Goal: Task Accomplishment & Management: Manage account settings

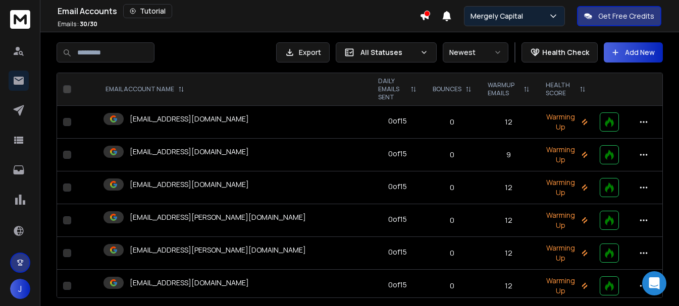
click at [543, 15] on div "Mergely Capital" at bounding box center [514, 16] width 88 height 10
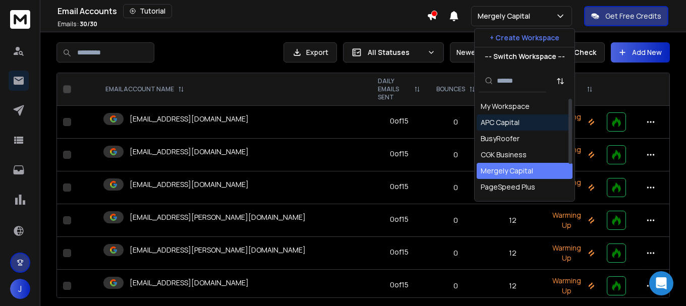
click at [522, 118] on div "APC Capital" at bounding box center [525, 123] width 96 height 16
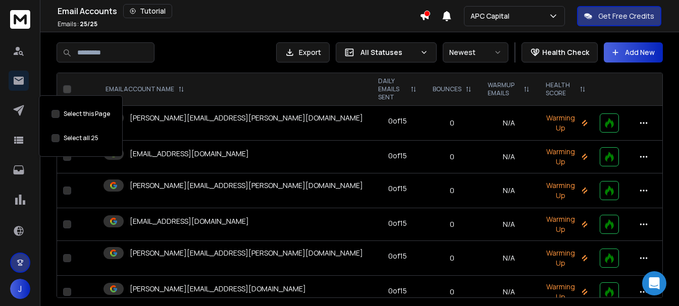
click at [58, 137] on button "Select this Page" at bounding box center [55, 138] width 8 height 8
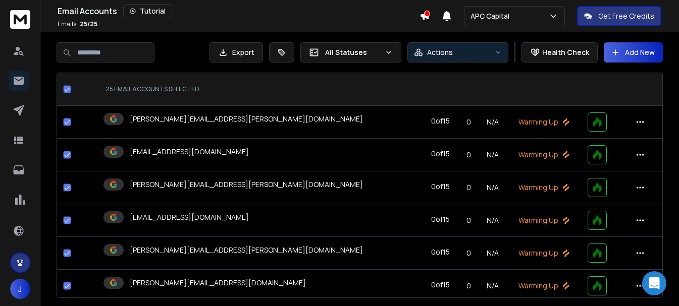
click at [476, 54] on div "Actions" at bounding box center [452, 52] width 77 height 10
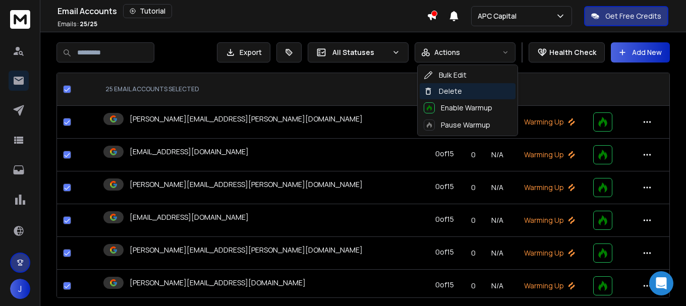
click at [449, 96] on div "Delete" at bounding box center [443, 91] width 38 height 10
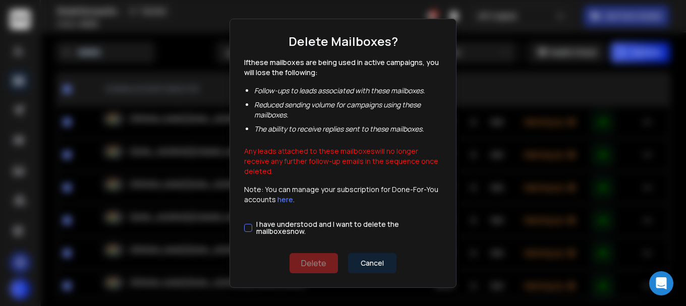
click at [248, 224] on button "I have understood and I want to delete the mailbox es now." at bounding box center [248, 228] width 8 height 8
click at [313, 257] on button "Delete" at bounding box center [314, 263] width 48 height 20
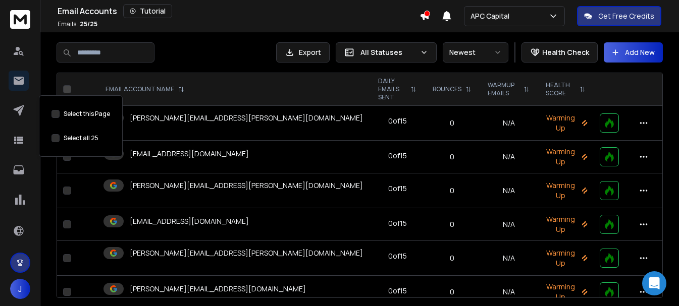
click at [56, 136] on button "Select this Page" at bounding box center [55, 138] width 8 height 8
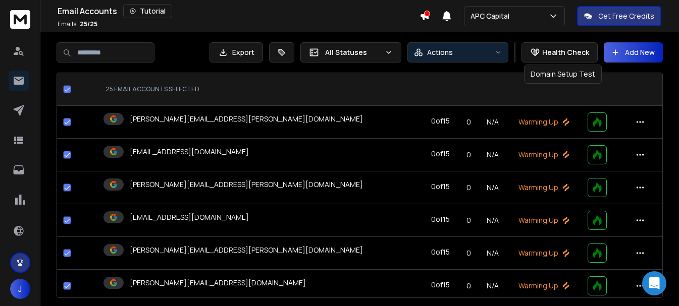
click at [484, 49] on div "Actions" at bounding box center [452, 52] width 77 height 10
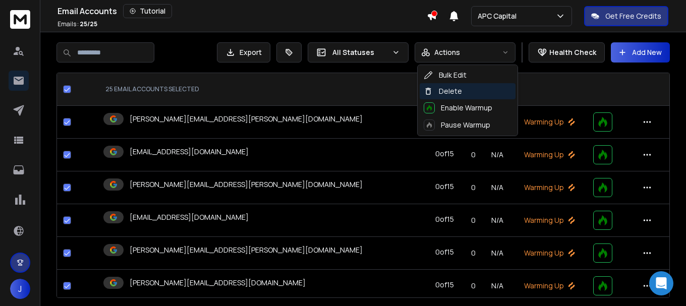
click at [452, 89] on div "Delete" at bounding box center [443, 91] width 38 height 10
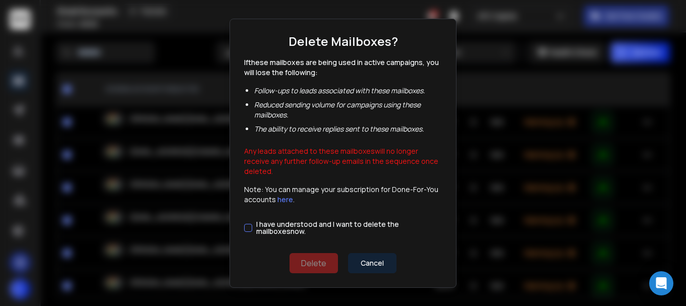
click at [252, 224] on button "I have understood and I want to delete the mailbox es now." at bounding box center [248, 228] width 8 height 8
click at [308, 255] on button "Delete" at bounding box center [314, 263] width 48 height 20
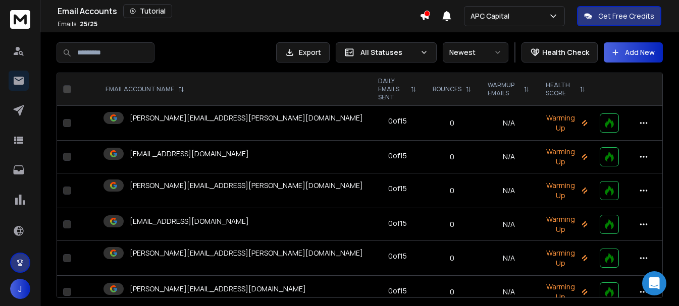
click at [629, 55] on button "Add New" at bounding box center [633, 52] width 59 height 20
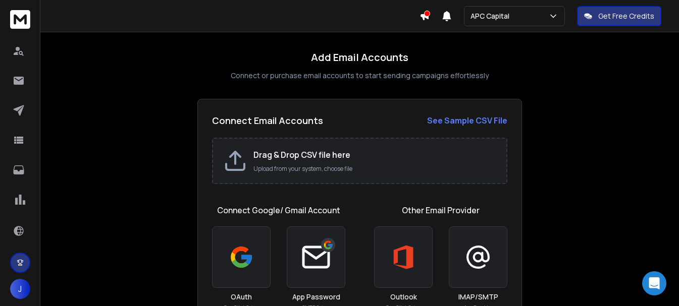
scroll to position [40, 0]
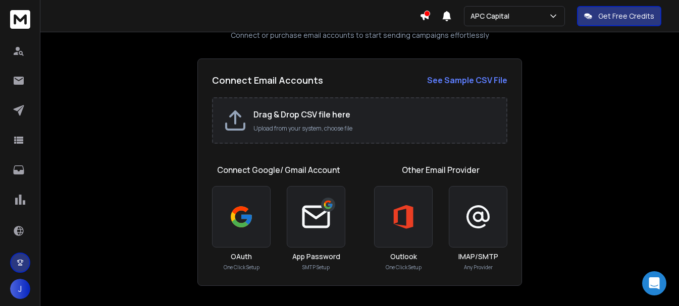
click at [313, 115] on h2 "Drag & Drop CSV file here" at bounding box center [374, 115] width 243 height 12
click at [463, 84] on strong "See Sample CSV File" at bounding box center [467, 80] width 80 height 11
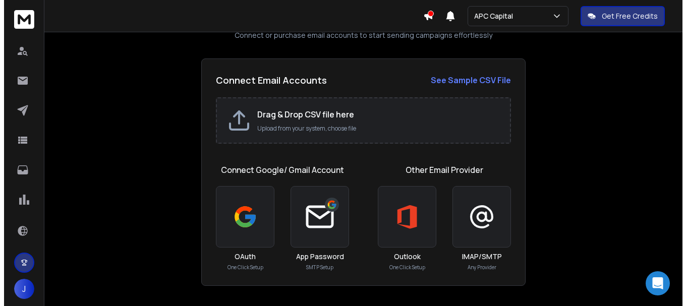
scroll to position [0, 0]
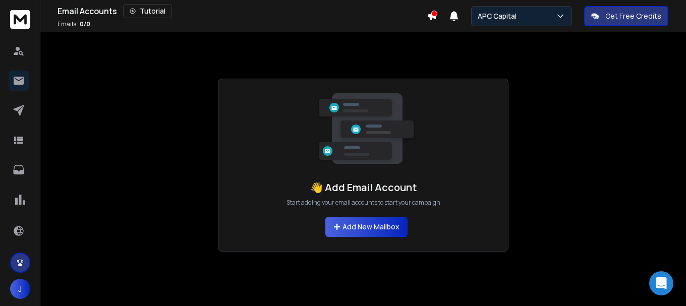
click at [512, 20] on p "APC Capital" at bounding box center [499, 16] width 43 height 10
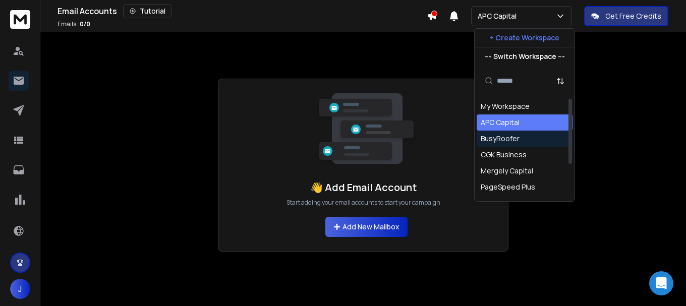
click at [500, 135] on div "BusyRoofer" at bounding box center [500, 139] width 39 height 10
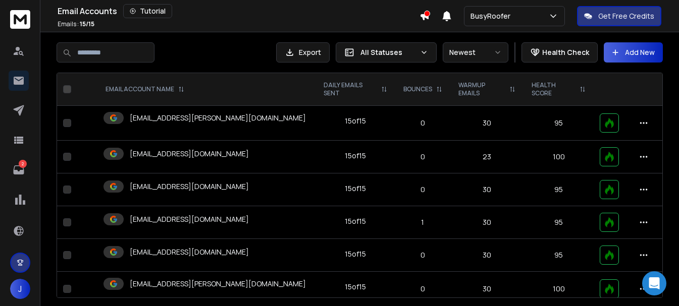
click at [188, 126] on td "[EMAIL_ADDRESS][PERSON_NAME][DOMAIN_NAME]" at bounding box center [206, 123] width 218 height 35
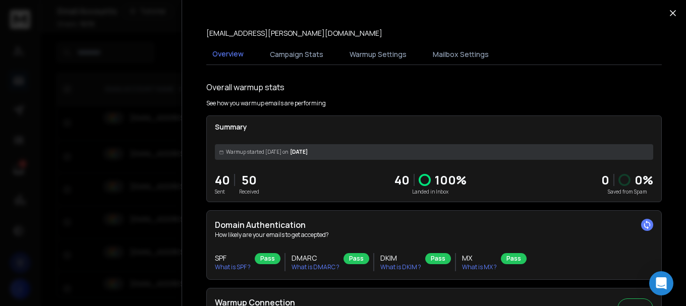
click at [671, 14] on icon "button" at bounding box center [673, 13] width 5 height 5
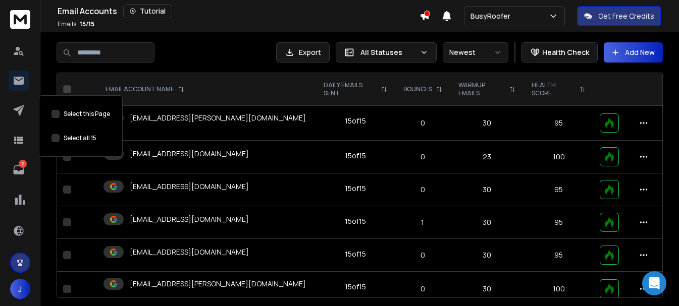
click at [65, 87] on button "Select this Page" at bounding box center [67, 89] width 8 height 8
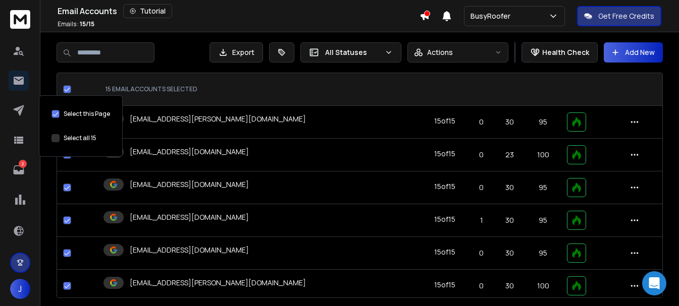
click at [53, 139] on button "Select this Page" at bounding box center [55, 138] width 8 height 8
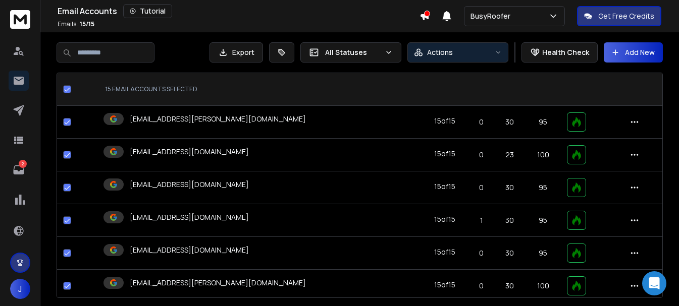
click at [450, 45] on button "Actions" at bounding box center [457, 52] width 101 height 20
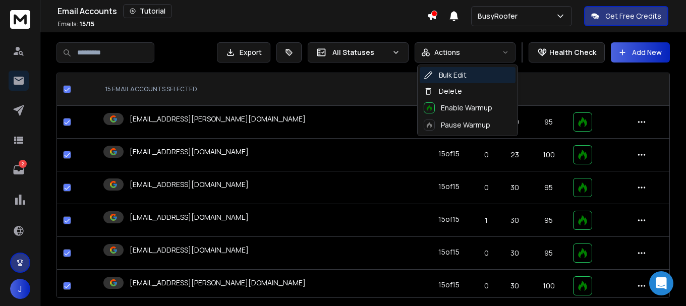
click at [449, 73] on div "Bulk Edit" at bounding box center [445, 75] width 43 height 10
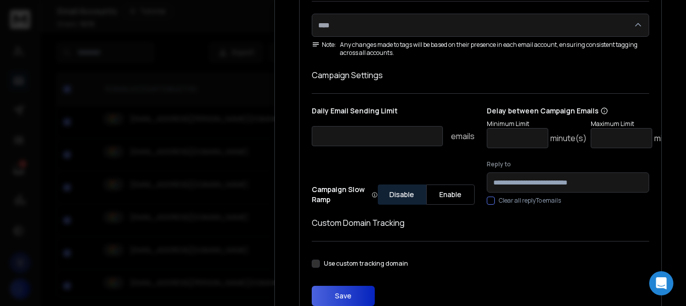
scroll to position [317, 0]
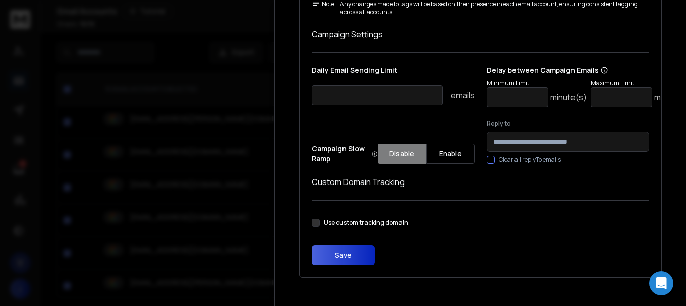
click at [318, 219] on button "Reply to" at bounding box center [316, 223] width 8 height 8
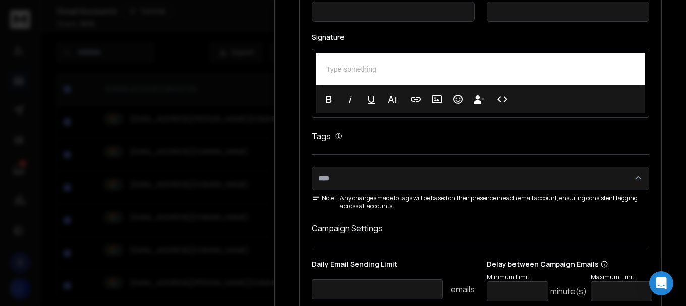
scroll to position [0, 0]
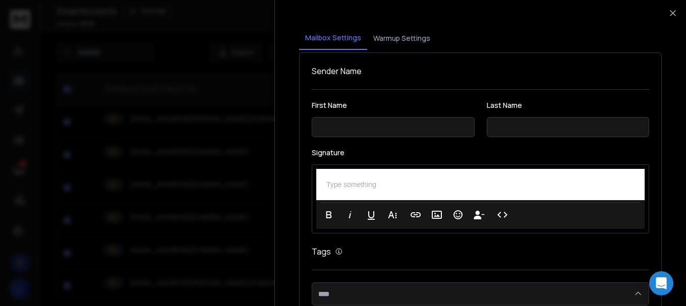
click at [410, 45] on button "Warmup Settings" at bounding box center [401, 38] width 69 height 22
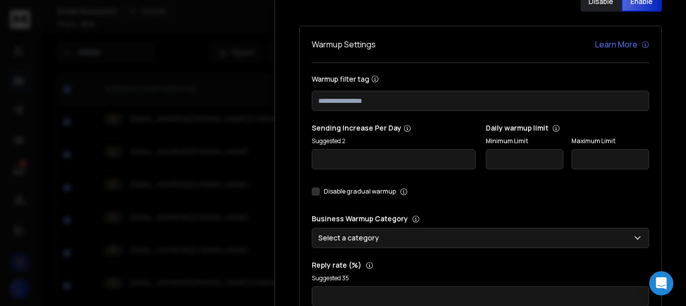
scroll to position [135, 0]
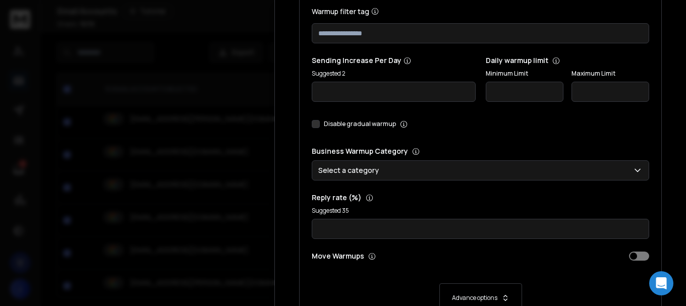
click at [206, 128] on div at bounding box center [343, 153] width 686 height 306
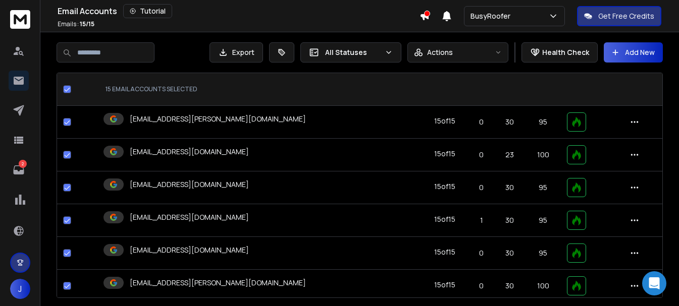
click at [181, 120] on p "gene.yager@probusyrofer.xyz" at bounding box center [218, 119] width 176 height 10
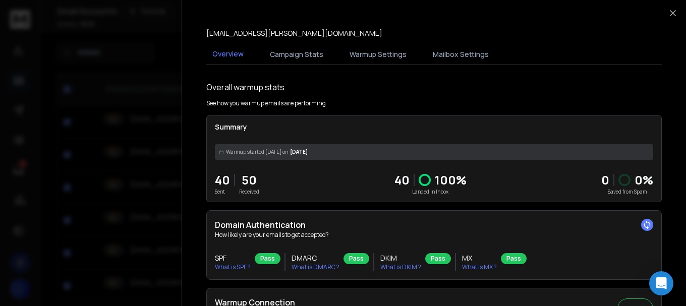
click at [459, 49] on button "Mailbox Settings" at bounding box center [461, 54] width 68 height 22
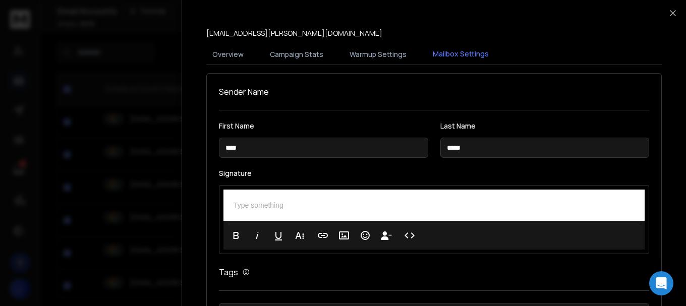
click at [367, 47] on button "Warmup Settings" at bounding box center [378, 54] width 69 height 22
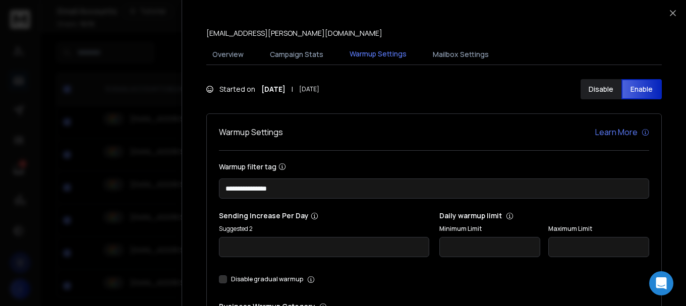
scroll to position [67, 0]
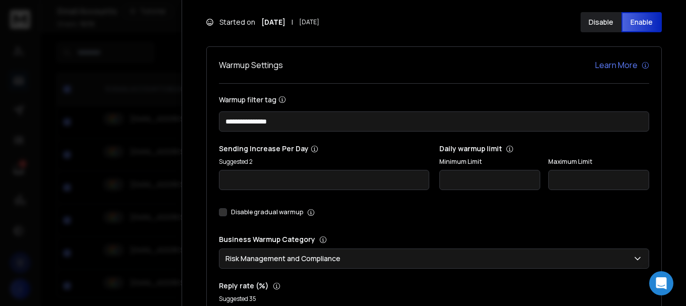
click at [168, 154] on div at bounding box center [343, 153] width 686 height 306
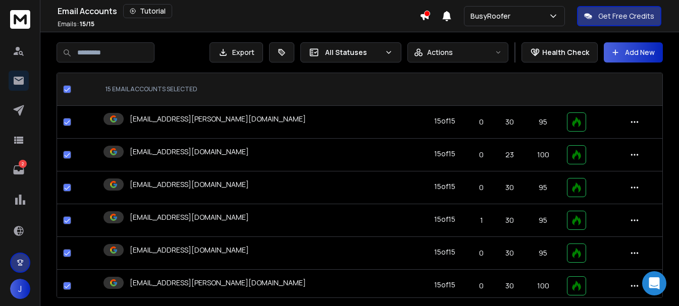
click at [189, 118] on p "gene.yager@probusyrofer.xyz" at bounding box center [218, 119] width 176 height 10
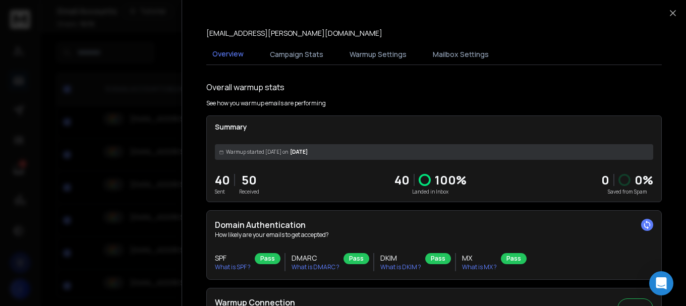
drag, startPoint x: 673, startPoint y: 11, endPoint x: 300, endPoint y: 68, distance: 377.4
click at [673, 10] on icon "button" at bounding box center [673, 13] width 10 height 10
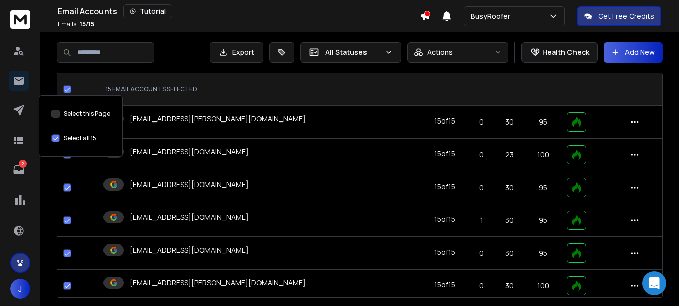
click at [66, 87] on button "Select this Page" at bounding box center [67, 89] width 8 height 8
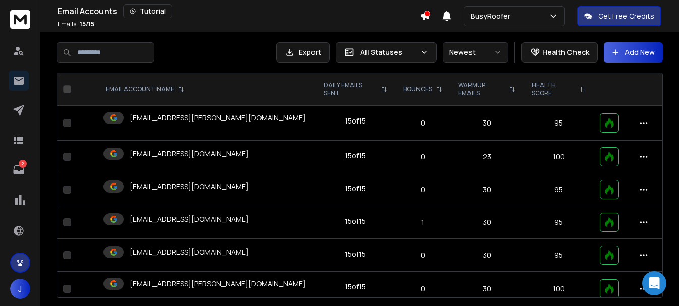
click at [157, 119] on p "gene.yager@probusyrofer.xyz" at bounding box center [218, 118] width 176 height 10
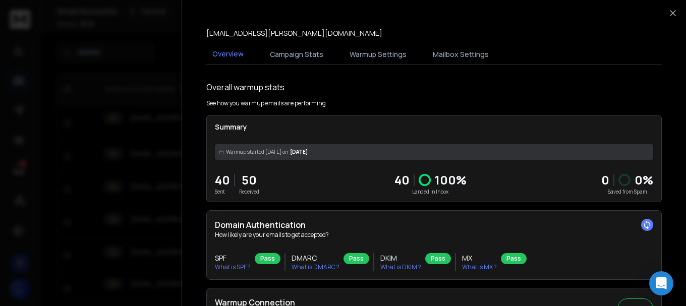
click at [387, 49] on button "Warmup Settings" at bounding box center [378, 54] width 69 height 22
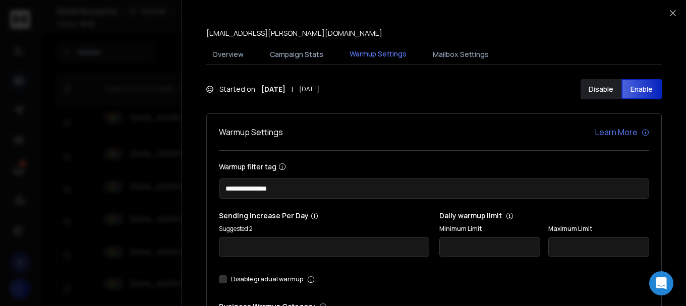
click at [291, 192] on input "**********" at bounding box center [434, 189] width 431 height 20
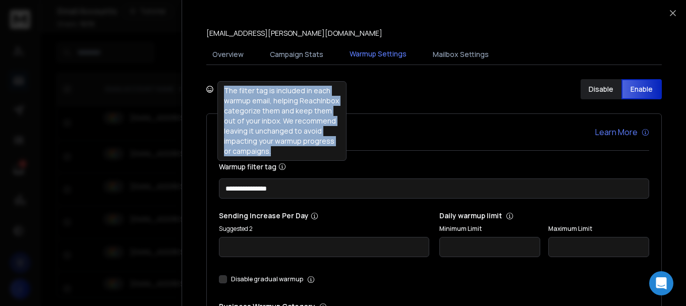
drag, startPoint x: 260, startPoint y: 148, endPoint x: 226, endPoint y: 88, distance: 68.7
click at [226, 88] on div "The filter tag is included in each warmup email, helping ReachInbox categorize …" at bounding box center [282, 121] width 129 height 80
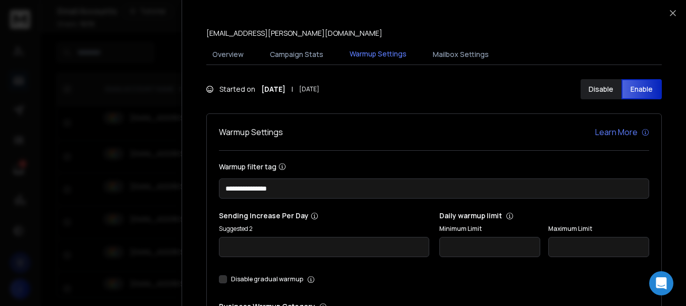
click at [145, 174] on div at bounding box center [343, 153] width 686 height 306
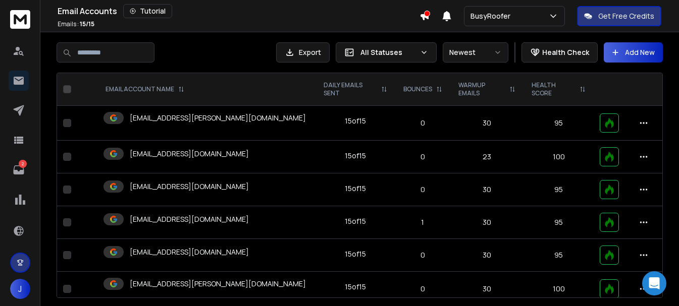
click at [190, 184] on p "gene@probusyrofer.xyz" at bounding box center [189, 187] width 119 height 10
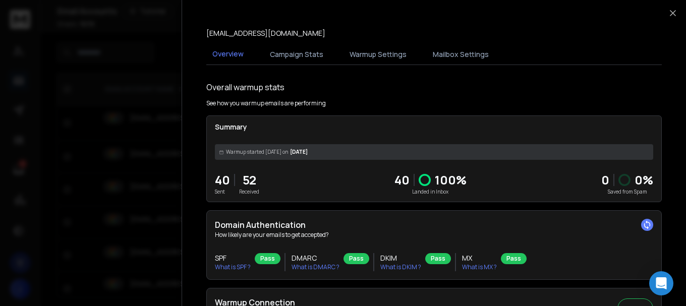
click at [381, 54] on button "Warmup Settings" at bounding box center [378, 54] width 69 height 22
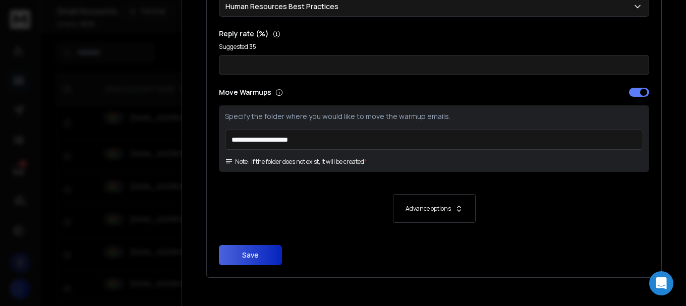
scroll to position [118, 0]
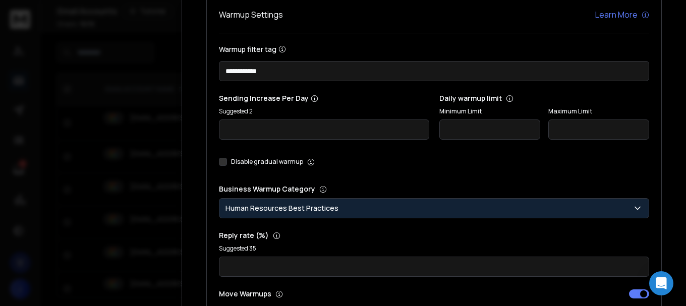
click at [431, 208] on div "Human Resources Best Practices" at bounding box center [434, 208] width 417 height 10
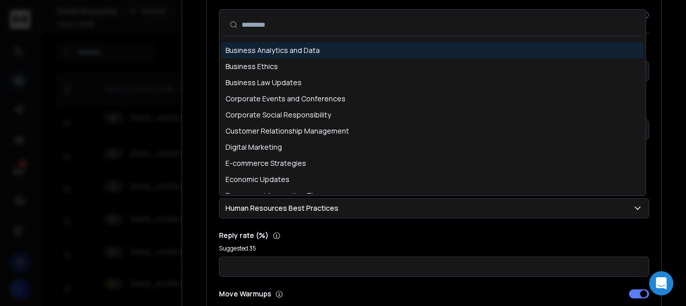
click at [426, 246] on div at bounding box center [343, 153] width 686 height 306
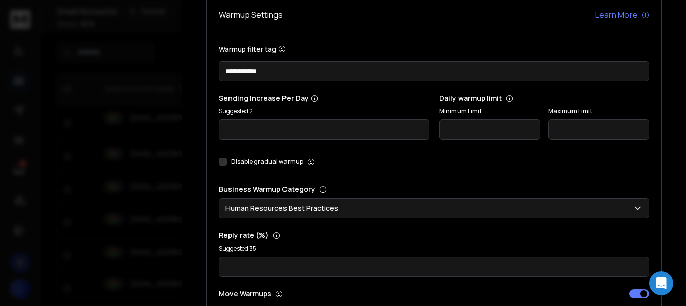
scroll to position [0, 0]
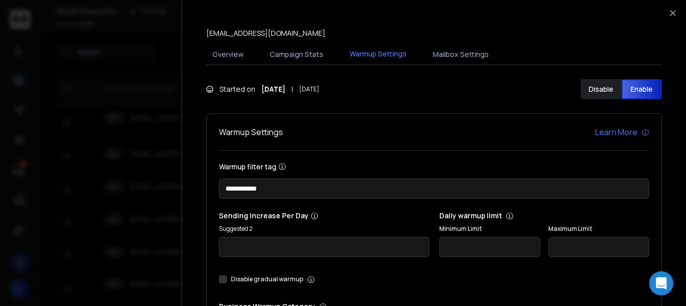
click at [465, 52] on button "Mailbox Settings" at bounding box center [461, 54] width 68 height 22
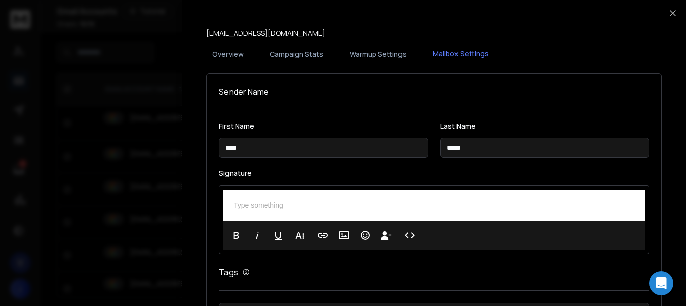
click at [372, 53] on button "Warmup Settings" at bounding box center [378, 54] width 69 height 22
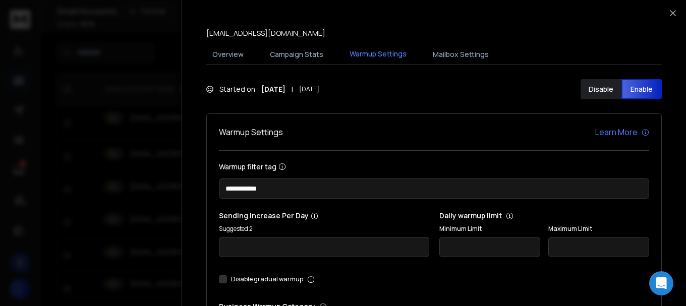
click at [465, 53] on button "Mailbox Settings" at bounding box center [461, 54] width 68 height 22
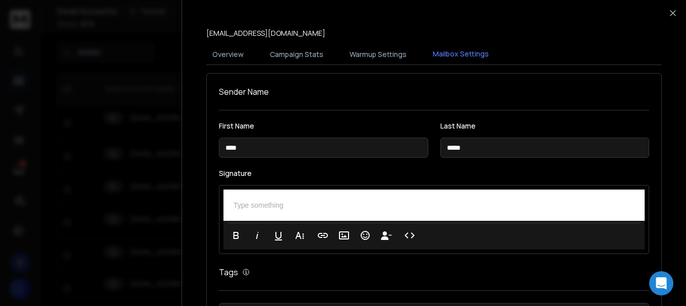
scroll to position [135, 0]
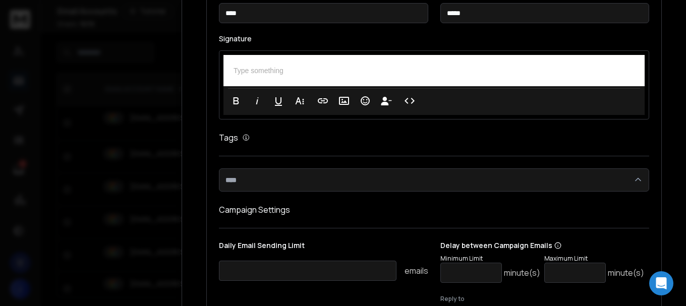
click at [489, 173] on div at bounding box center [434, 180] width 431 height 23
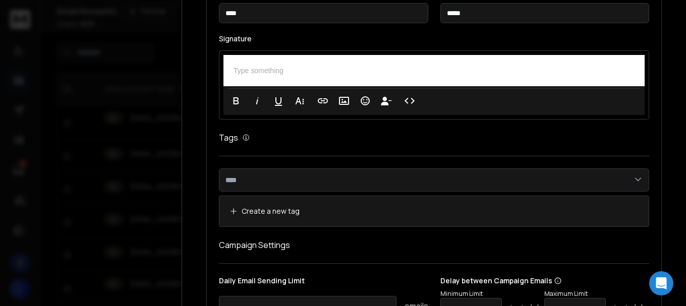
click at [489, 173] on div at bounding box center [434, 180] width 431 height 23
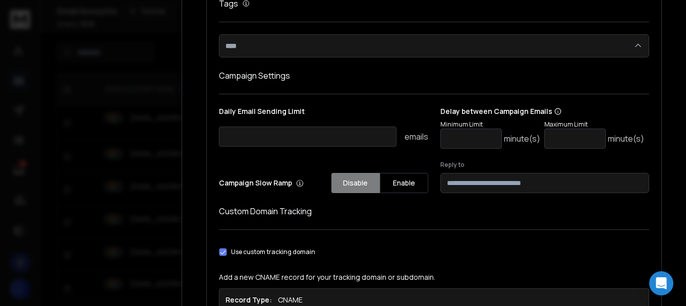
scroll to position [0, 0]
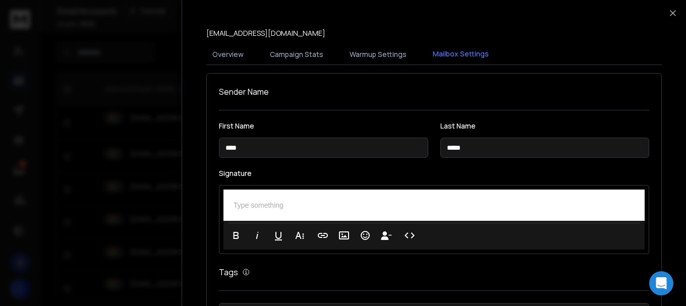
click at [382, 54] on button "Warmup Settings" at bounding box center [378, 54] width 69 height 22
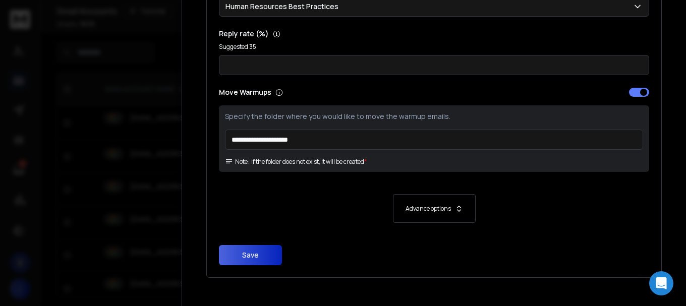
scroll to position [185, 0]
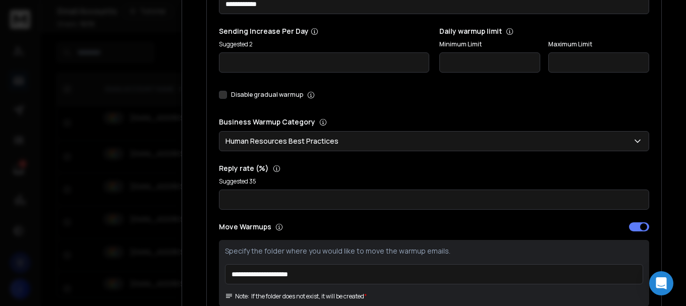
click at [239, 169] on p "Reply rate (%)" at bounding box center [434, 169] width 431 height 10
click at [264, 203] on input "**" at bounding box center [434, 200] width 431 height 20
click at [157, 194] on div at bounding box center [343, 153] width 686 height 306
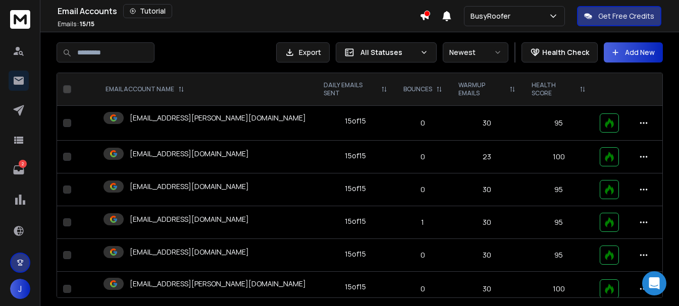
click at [158, 218] on p "gyager@geniusbusyrofr.xyz" at bounding box center [189, 220] width 119 height 10
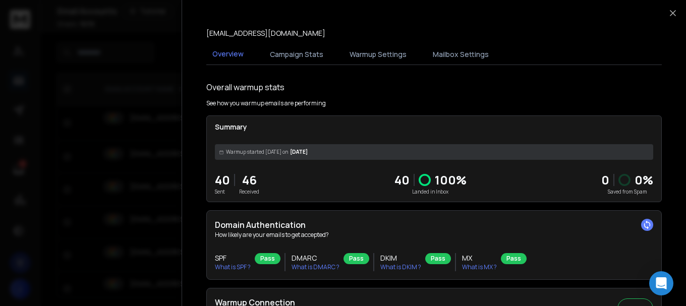
click at [386, 52] on button "Warmup Settings" at bounding box center [378, 54] width 69 height 22
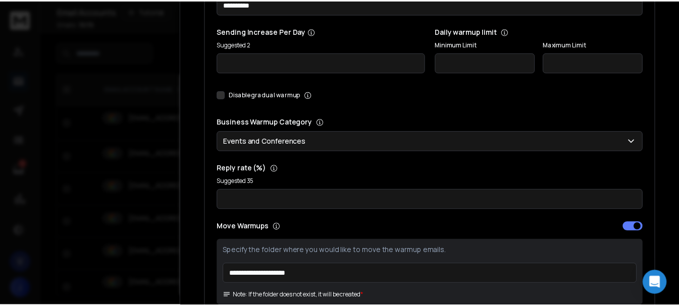
scroll to position [50, 0]
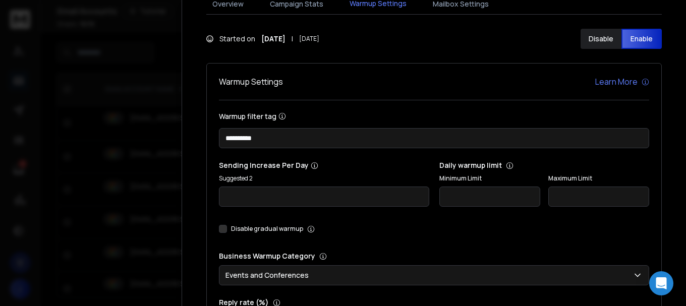
click at [162, 203] on div at bounding box center [343, 153] width 686 height 306
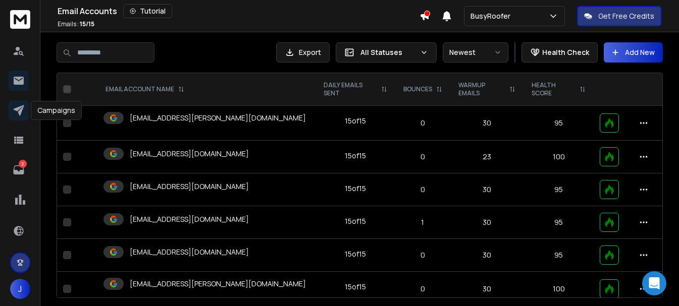
click at [21, 108] on icon at bounding box center [18, 110] width 11 height 11
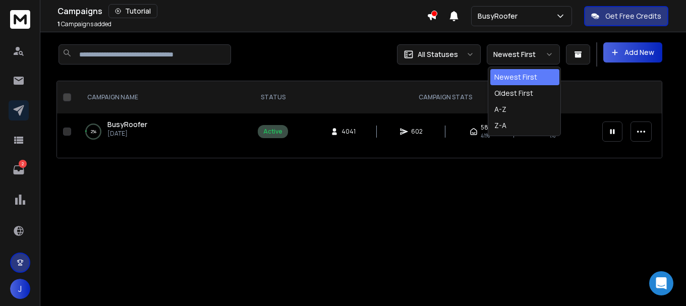
click at [522, 52] on button "Newest First" at bounding box center [523, 54] width 73 height 20
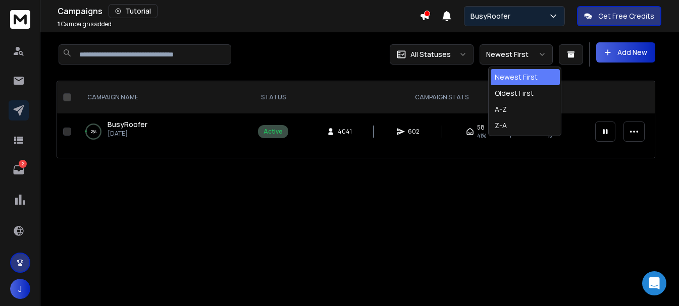
click at [523, 18] on div "BusyRoofer" at bounding box center [514, 16] width 88 height 10
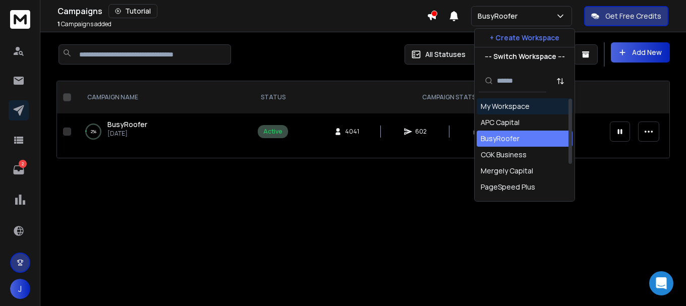
click at [504, 108] on div "My Workspace" at bounding box center [505, 106] width 49 height 10
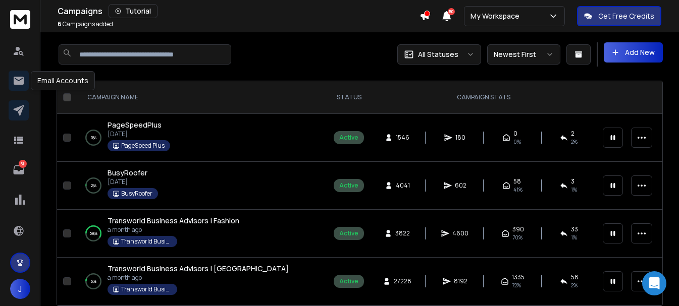
click at [20, 81] on icon at bounding box center [19, 81] width 10 height 8
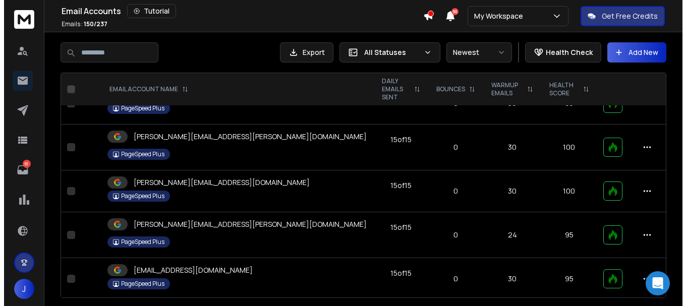
scroll to position [4350, 0]
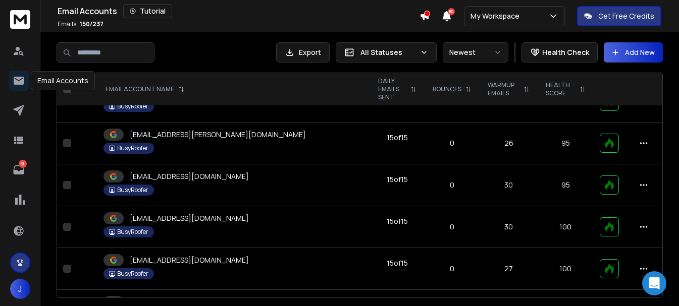
drag, startPoint x: 175, startPoint y: 125, endPoint x: 294, endPoint y: 148, distance: 122.0
click at [176, 214] on p "gene@busyroofrplus.us" at bounding box center [189, 219] width 119 height 10
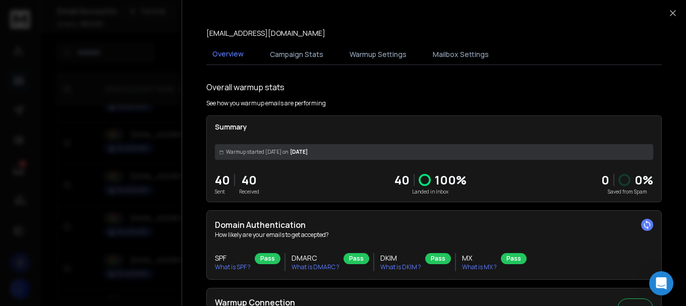
click at [463, 52] on button "Mailbox Settings" at bounding box center [461, 54] width 68 height 22
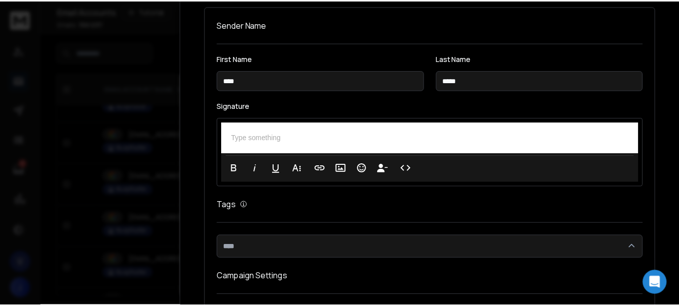
scroll to position [135, 0]
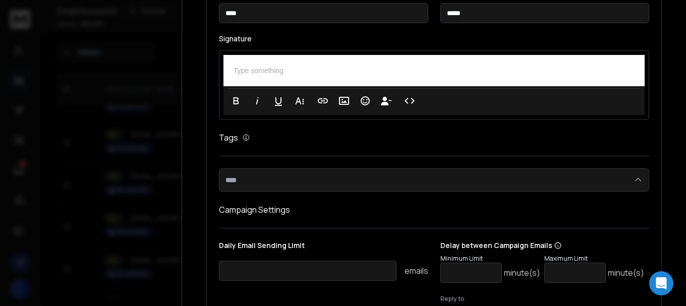
click at [162, 121] on div at bounding box center [343, 153] width 686 height 306
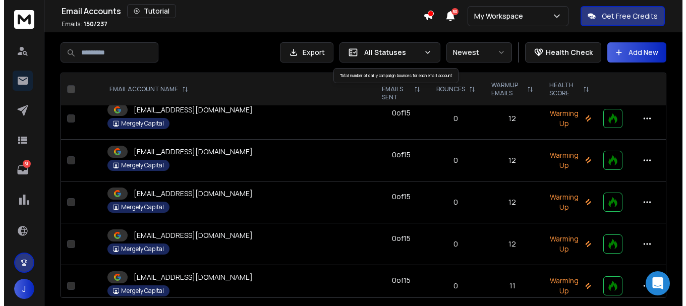
scroll to position [2869, 0]
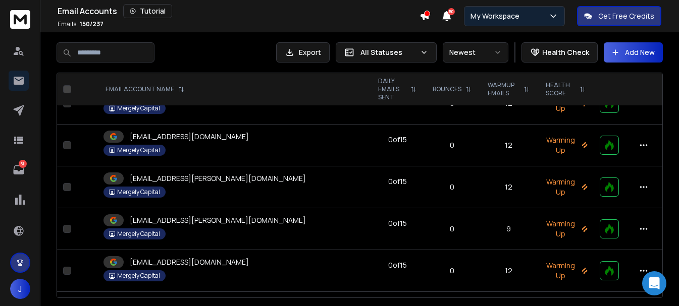
click at [514, 15] on p "My Workspace" at bounding box center [496, 16] width 53 height 10
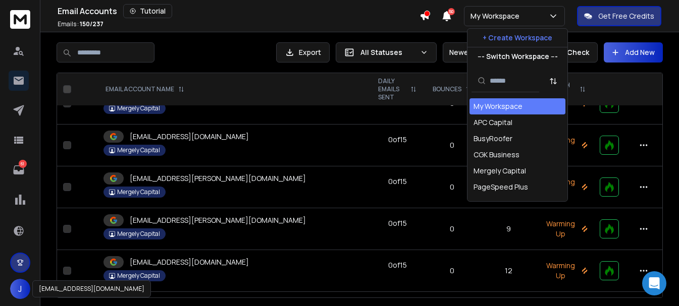
click at [23, 282] on span "J" at bounding box center [20, 289] width 20 height 20
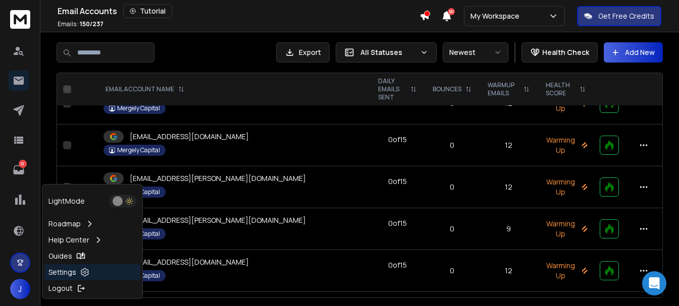
click at [76, 276] on div "Settings" at bounding box center [92, 272] width 96 height 16
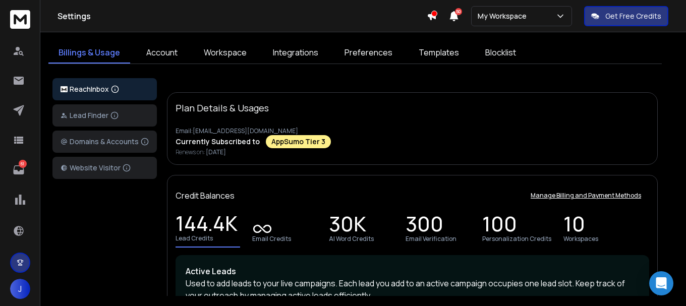
click at [227, 55] on link "Workspace" at bounding box center [225, 52] width 63 height 21
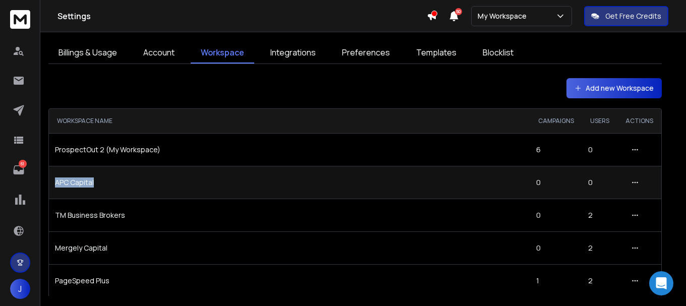
drag, startPoint x: 54, startPoint y: 182, endPoint x: 102, endPoint y: 191, distance: 49.3
click at [102, 191] on td "APC Capital" at bounding box center [290, 182] width 482 height 33
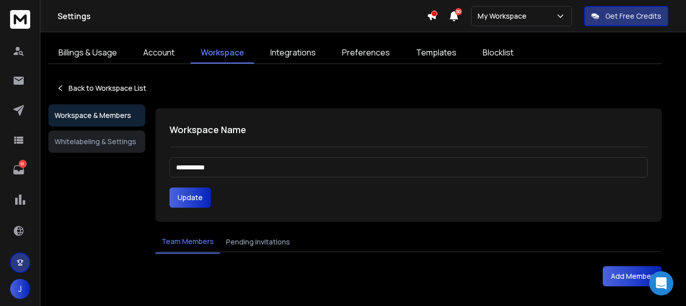
drag, startPoint x: 227, startPoint y: 170, endPoint x: 121, endPoint y: 162, distance: 106.3
click at [119, 162] on div "**********" at bounding box center [355, 229] width 614 height 240
click at [63, 89] on icon at bounding box center [61, 88] width 8 height 8
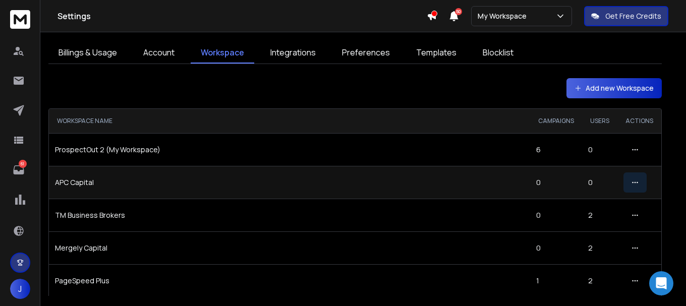
click at [626, 181] on button "button" at bounding box center [635, 183] width 23 height 20
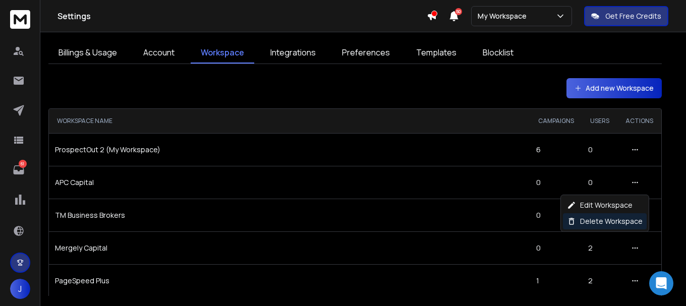
click at [609, 226] on p "Delete Workspace" at bounding box center [611, 222] width 63 height 10
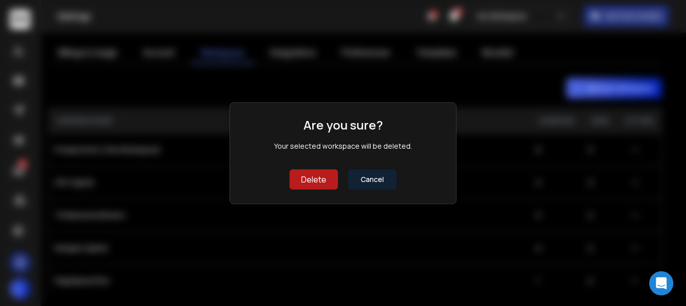
click at [323, 185] on button "Delete" at bounding box center [314, 180] width 48 height 20
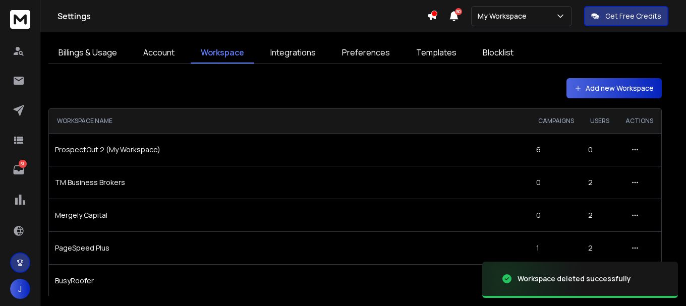
click at [615, 90] on button "Add new Workspace" at bounding box center [614, 88] width 95 height 20
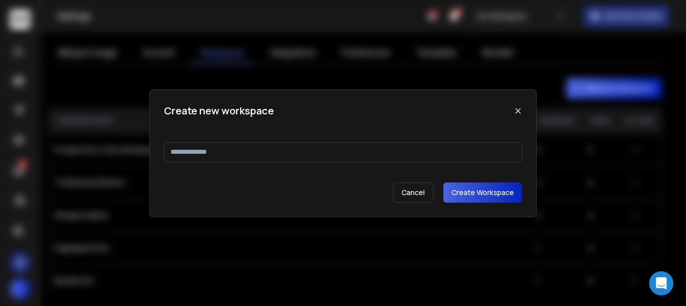
click at [237, 151] on input at bounding box center [343, 152] width 358 height 20
paste input "**********"
type input "**********"
click at [483, 196] on button "Create Workspace" at bounding box center [483, 193] width 79 height 20
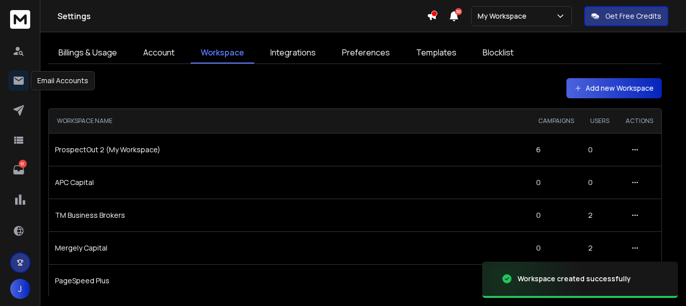
click at [19, 82] on icon at bounding box center [19, 81] width 10 height 8
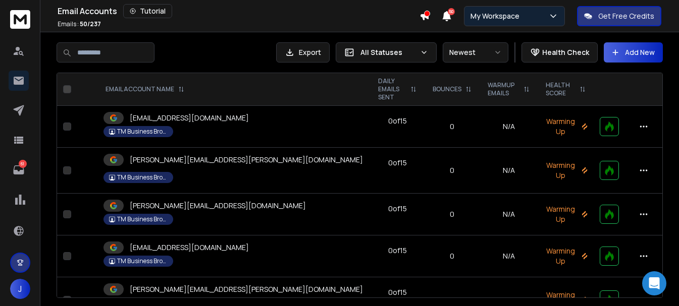
click at [505, 9] on button "My Workspace" at bounding box center [514, 16] width 101 height 20
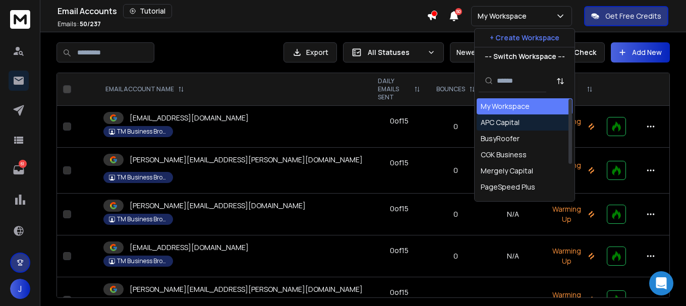
click at [506, 130] on div "APC Capital" at bounding box center [525, 123] width 96 height 16
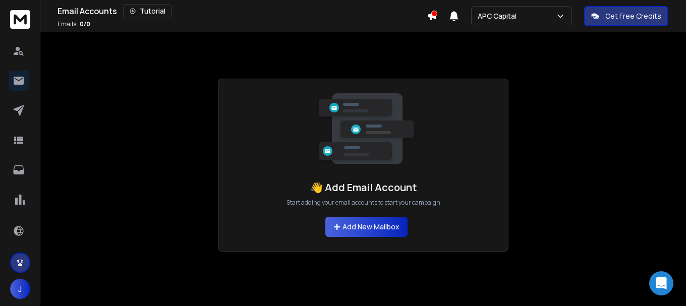
click at [377, 226] on button "Add New Mailbox" at bounding box center [367, 227] width 82 height 20
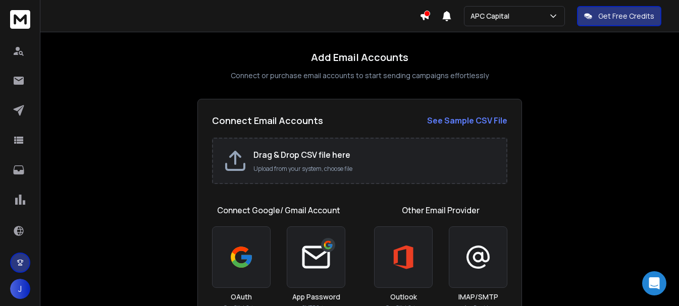
click at [327, 170] on p "Upload from your system, choose file" at bounding box center [374, 169] width 243 height 8
type input "**********"
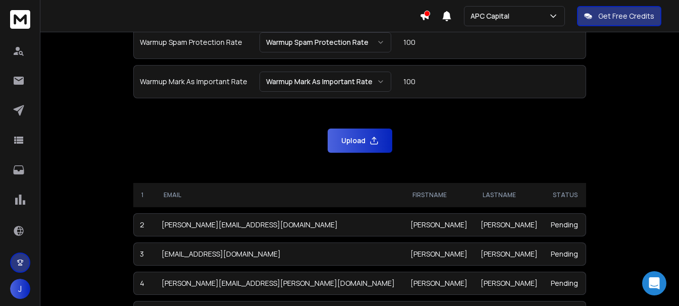
scroll to position [842, 0]
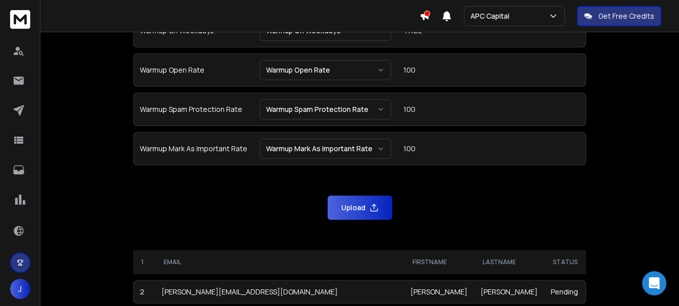
click at [364, 203] on p "Upload" at bounding box center [353, 208] width 24 height 10
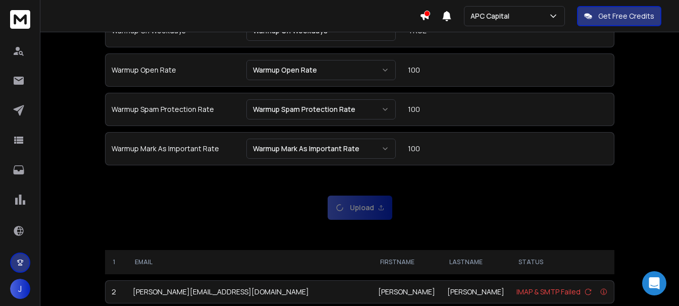
scroll to position [909, 0]
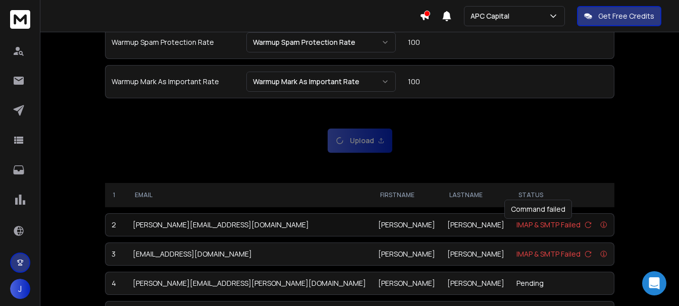
click at [600, 226] on icon at bounding box center [604, 225] width 8 height 8
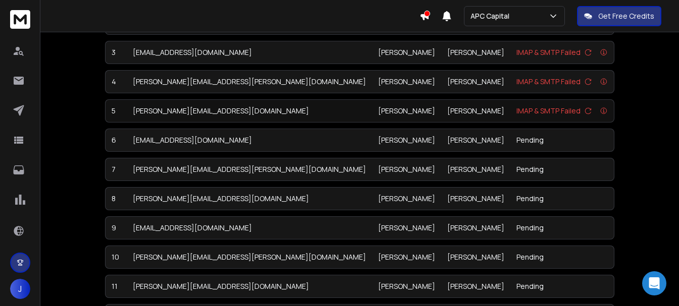
scroll to position [1044, 0]
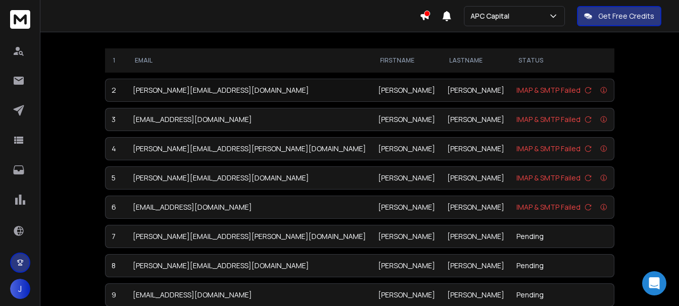
click at [585, 89] on icon at bounding box center [588, 90] width 7 height 7
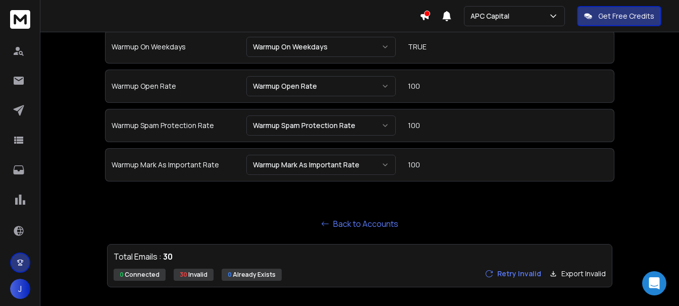
scroll to position [893, 0]
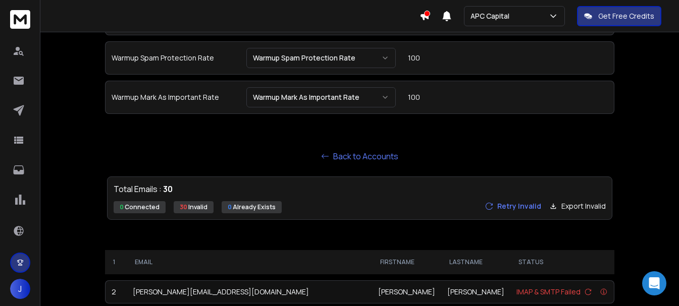
click at [187, 208] on span "30" at bounding box center [184, 207] width 8 height 9
click at [561, 206] on p "Export Invalid" at bounding box center [583, 206] width 44 height 10
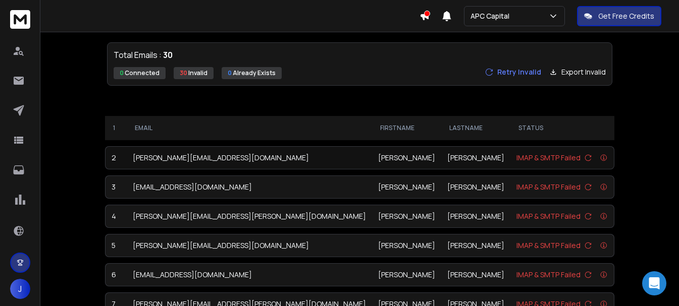
click at [282, 74] on p "0 Already Exists" at bounding box center [252, 73] width 60 height 12
click at [187, 73] on span "30" at bounding box center [184, 73] width 8 height 9
click at [166, 73] on p "0 Connected" at bounding box center [140, 73] width 52 height 12
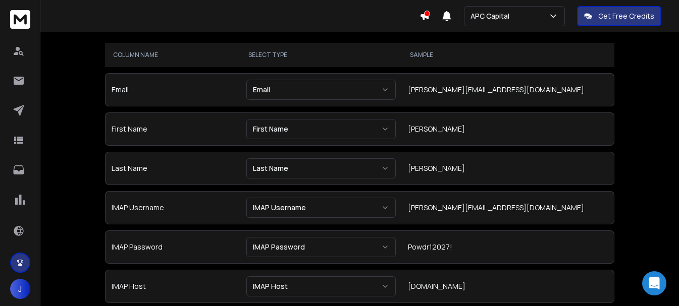
scroll to position [0, 0]
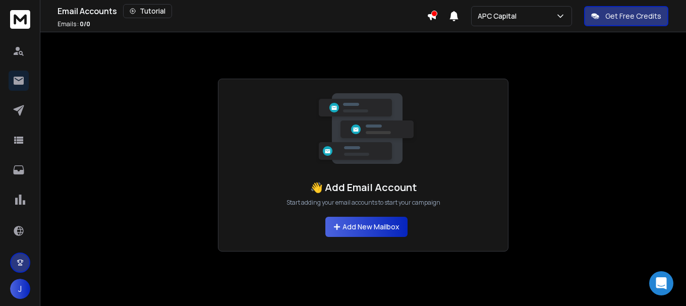
click at [380, 232] on button "Add New Mailbox" at bounding box center [367, 227] width 82 height 20
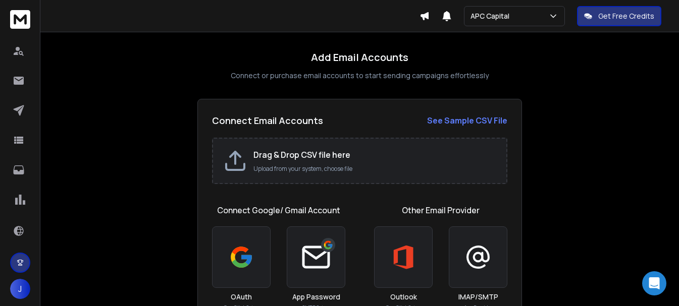
click at [339, 220] on div "Connect Google/ Gmail Account OAuth One Click Setup App Password SMTP Setup" at bounding box center [278, 258] width 133 height 108
click at [243, 251] on icon at bounding box center [240, 251] width 17 height 8
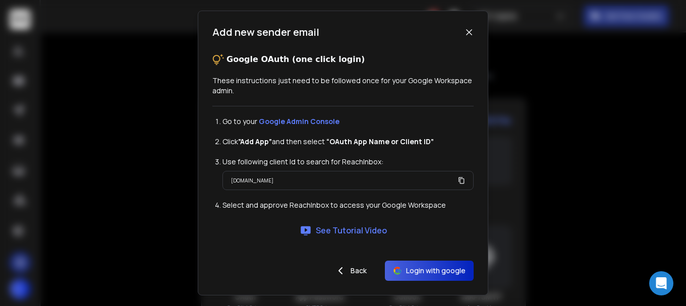
click at [430, 277] on button "Login with google" at bounding box center [429, 271] width 89 height 20
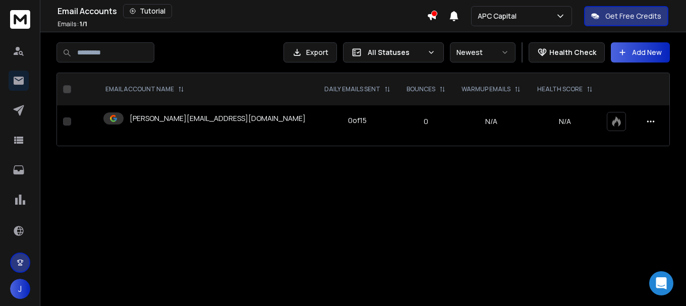
click at [633, 55] on button "Add New" at bounding box center [640, 52] width 59 height 20
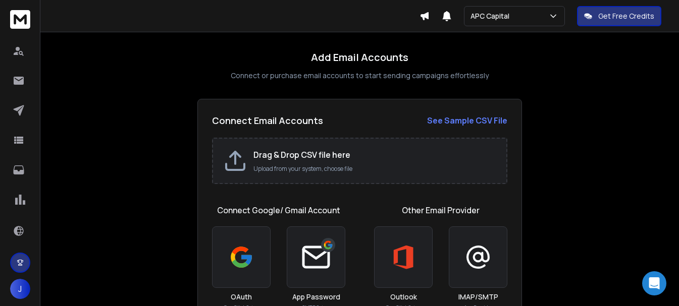
click at [328, 157] on h2 "Drag & Drop CSV file here" at bounding box center [374, 155] width 243 height 12
type input "**********"
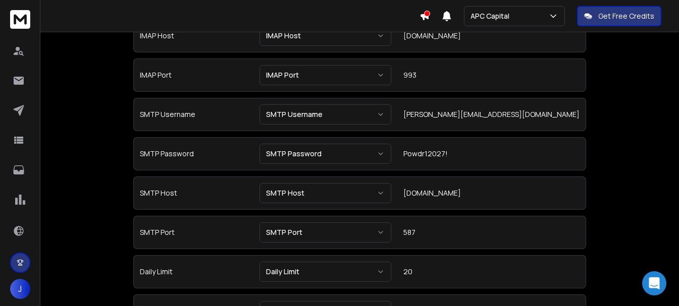
scroll to position [808, 0]
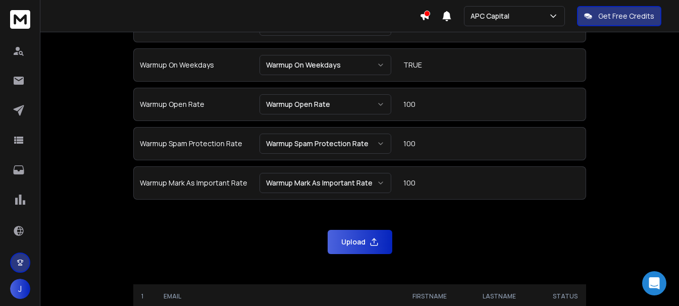
click at [362, 236] on button "Upload" at bounding box center [360, 242] width 65 height 24
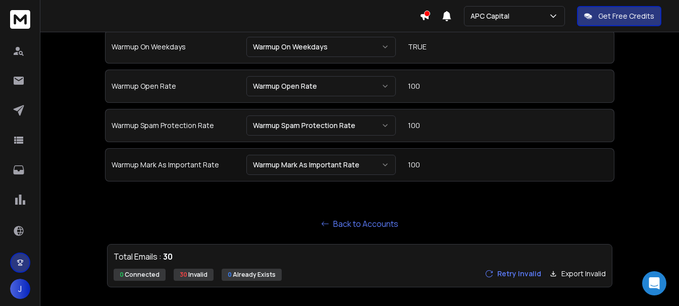
scroll to position [893, 0]
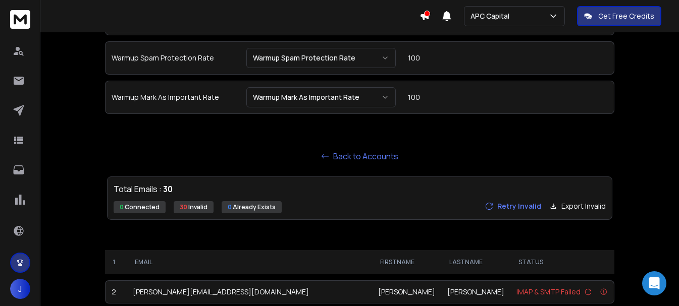
click at [378, 151] on p "Back to Accounts" at bounding box center [365, 156] width 65 height 12
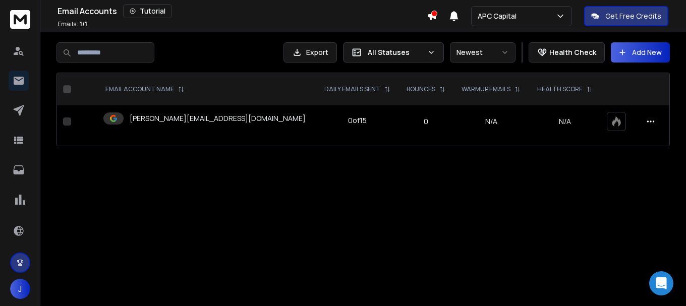
click at [643, 50] on button "Add New" at bounding box center [640, 52] width 59 height 20
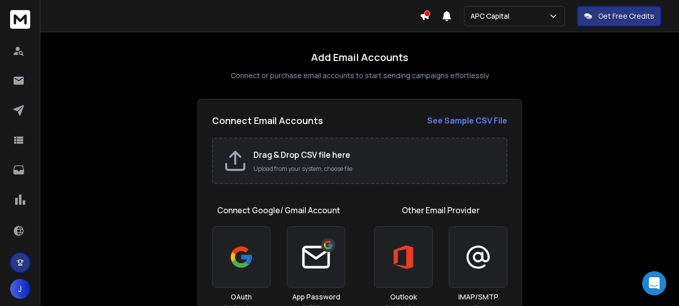
click at [303, 159] on h2 "Drag & Drop CSV file here" at bounding box center [374, 155] width 243 height 12
type input "**********"
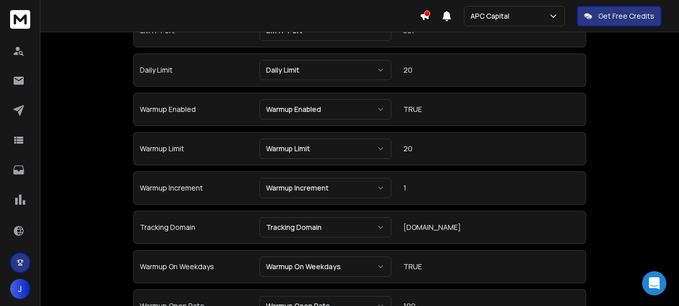
scroll to position [926, 0]
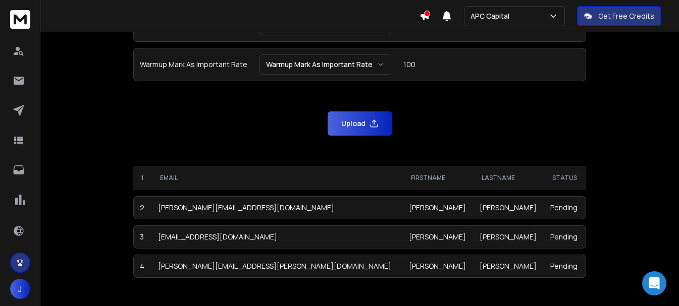
click at [362, 121] on p "Upload" at bounding box center [353, 124] width 24 height 10
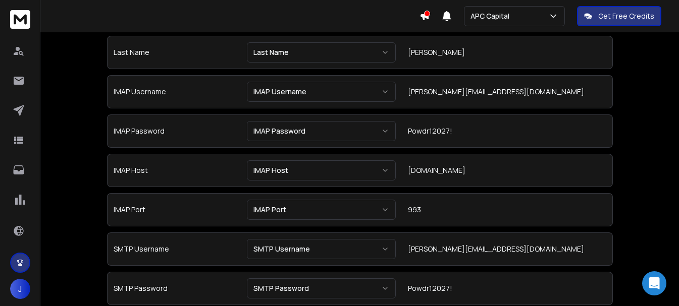
scroll to position [0, 0]
